Goal: Navigation & Orientation: Find specific page/section

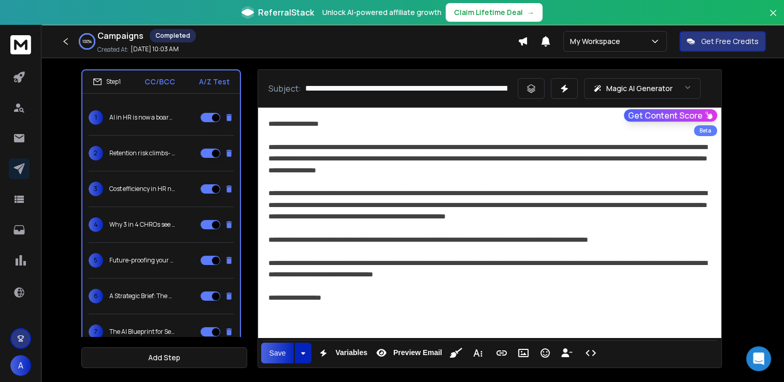
scroll to position [35, 0]
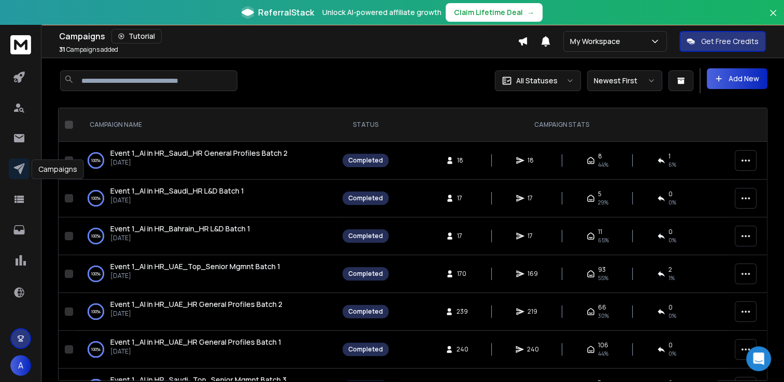
click at [24, 162] on link at bounding box center [19, 169] width 21 height 21
click at [16, 167] on icon at bounding box center [18, 169] width 11 height 11
click at [20, 168] on icon at bounding box center [19, 169] width 12 height 12
click at [13, 136] on icon at bounding box center [19, 138] width 12 height 12
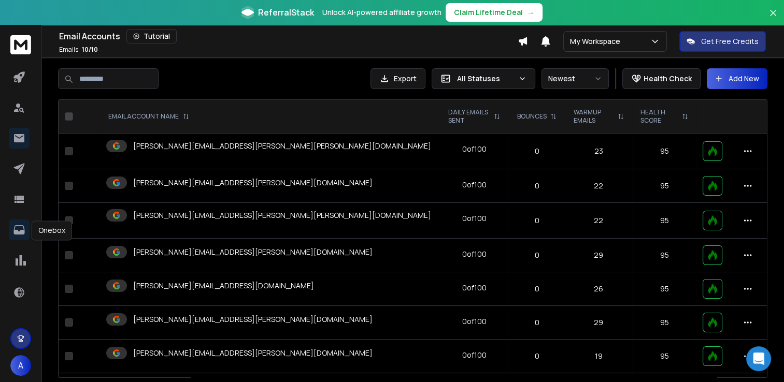
click at [22, 227] on icon at bounding box center [19, 230] width 12 height 12
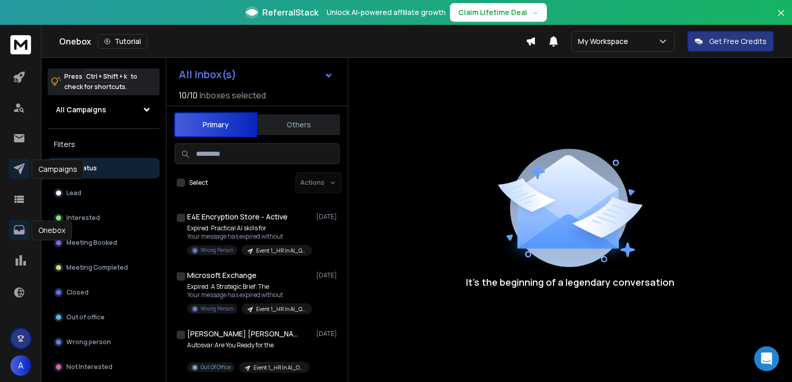
click at [23, 168] on icon at bounding box center [19, 169] width 12 height 12
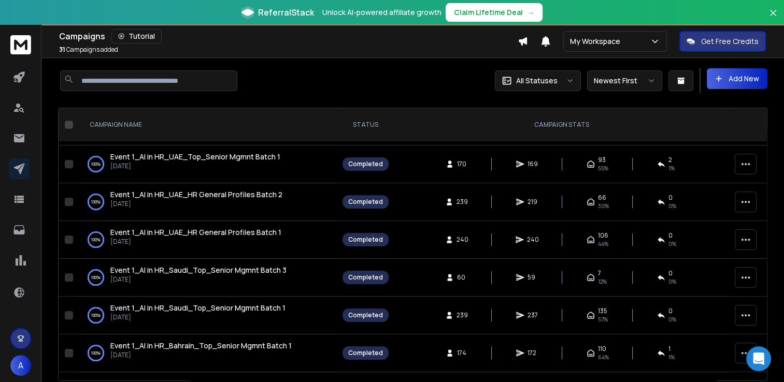
scroll to position [56, 0]
